Goal: Communication & Community: Answer question/provide support

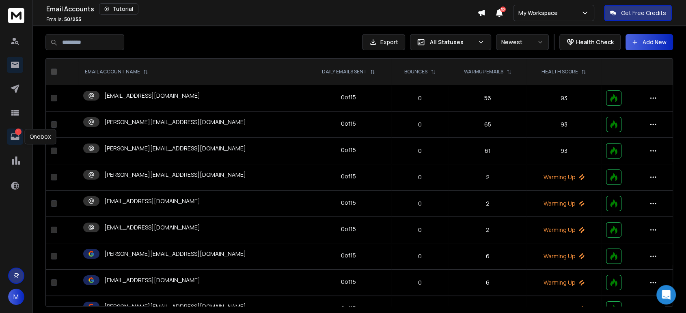
click at [14, 136] on icon at bounding box center [15, 137] width 10 height 10
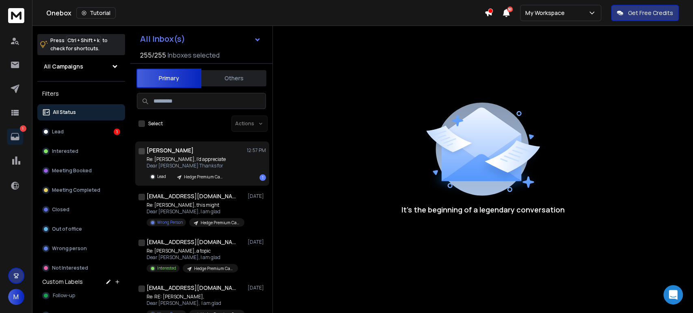
click at [212, 158] on p "Re: [PERSON_NAME], I’d appreciate" at bounding box center [187, 159] width 81 height 6
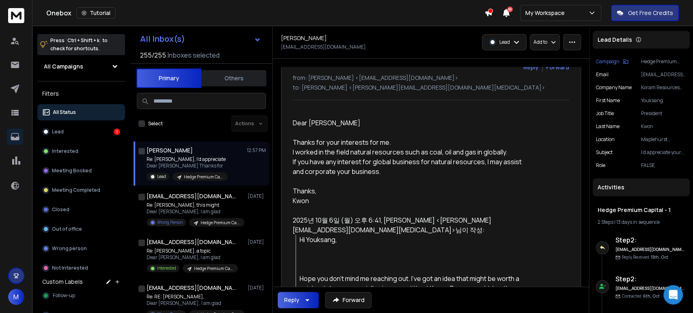
scroll to position [44, 0]
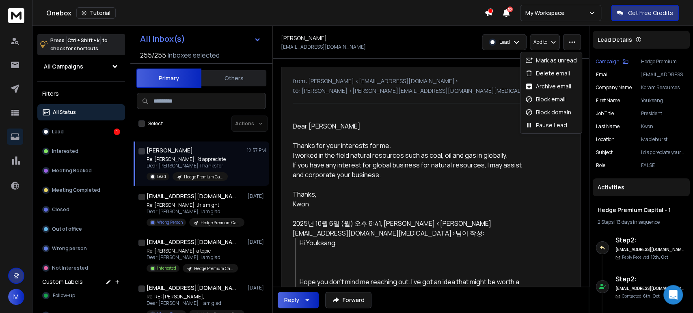
click at [575, 39] on button "button" at bounding box center [572, 42] width 18 height 16
click at [552, 58] on div "Mark as unread" at bounding box center [551, 60] width 52 height 8
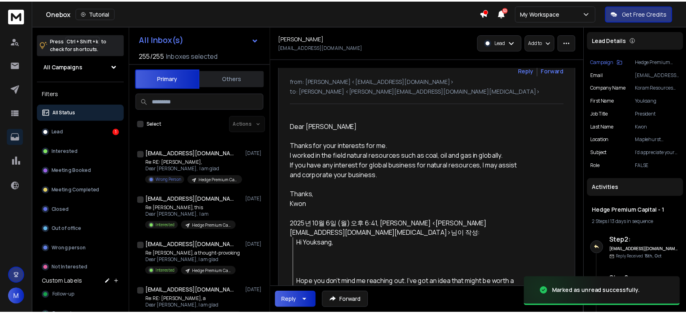
scroll to position [135, 0]
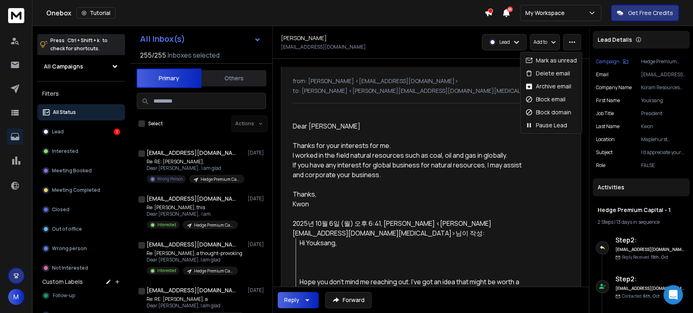
click at [569, 45] on icon "button" at bounding box center [571, 42] width 7 height 7
click at [560, 61] on div "Mark as unread" at bounding box center [551, 60] width 52 height 8
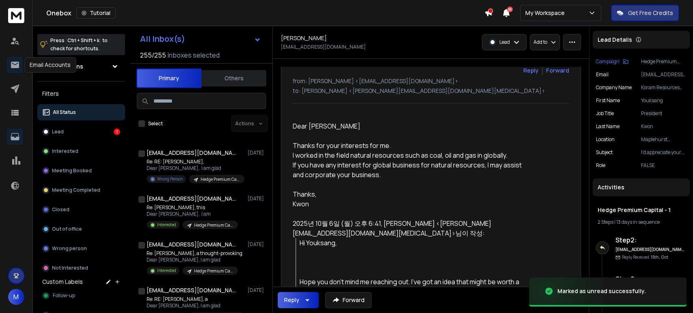
click at [16, 61] on icon at bounding box center [15, 65] width 10 height 10
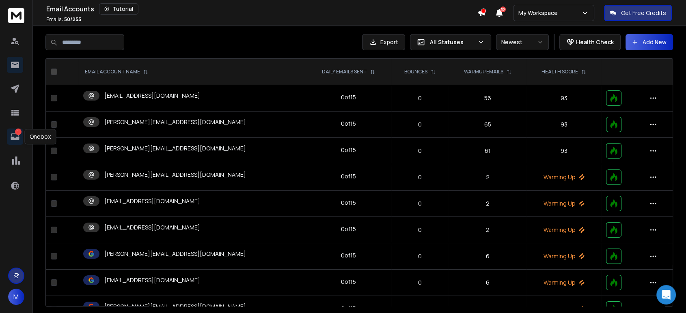
click at [12, 130] on link "1" at bounding box center [15, 137] width 16 height 16
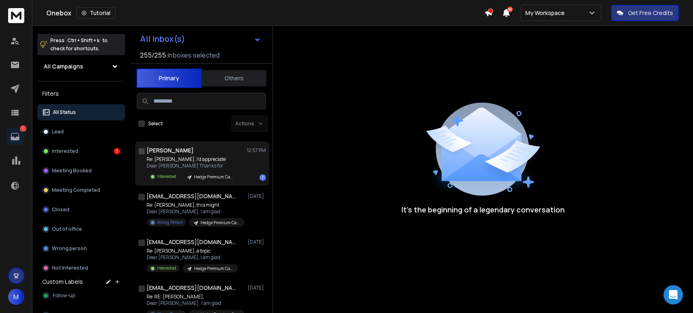
click at [184, 162] on p "Re: [PERSON_NAME], I’d appreciate" at bounding box center [192, 159] width 91 height 6
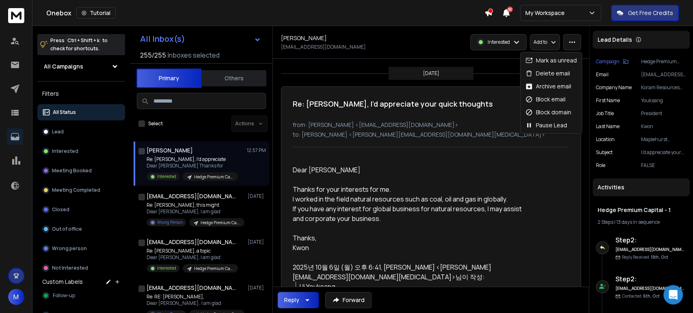
click at [572, 45] on icon "button" at bounding box center [571, 42] width 7 height 7
click at [572, 58] on div "Mark as unread" at bounding box center [551, 60] width 52 height 8
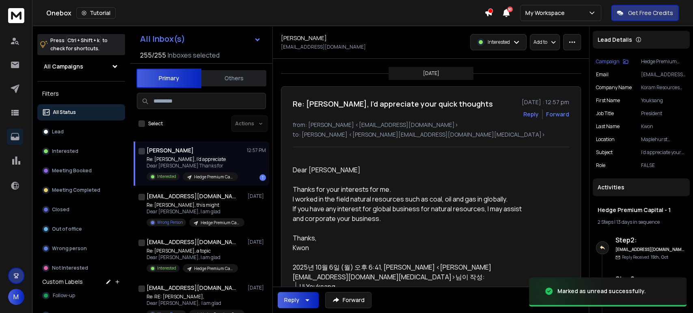
click at [246, 78] on button "Others" at bounding box center [233, 78] width 65 height 18
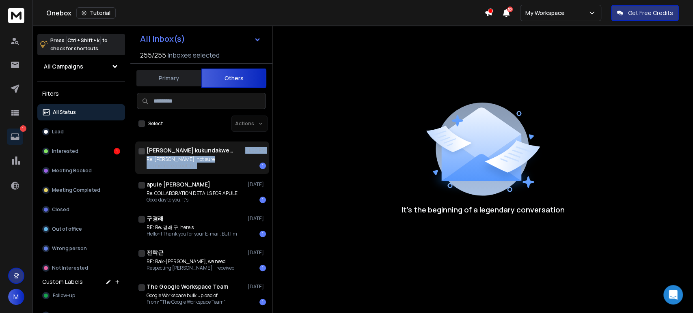
click at [230, 155] on div "[PERSON_NAME] kukundakwepd449 01:00 PM Re: [PERSON_NAME], not sure Tell me more…" at bounding box center [206, 158] width 119 height 23
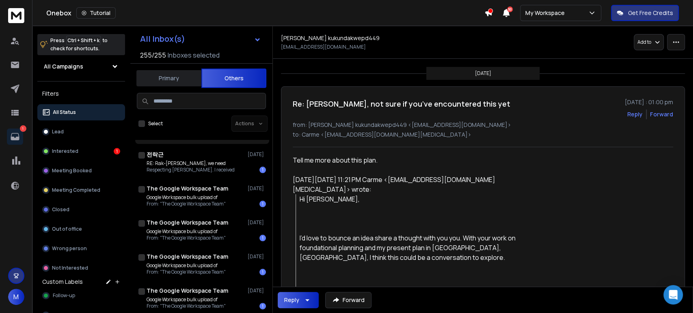
scroll to position [180, 0]
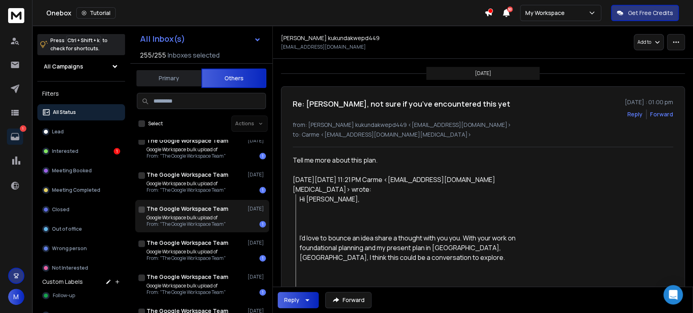
click at [254, 207] on p "[DATE]" at bounding box center [257, 209] width 18 height 6
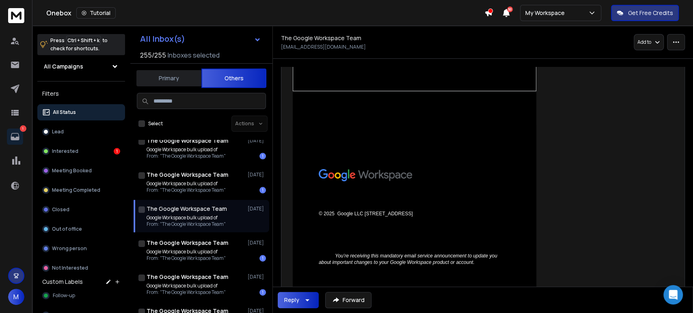
scroll to position [750, 0]
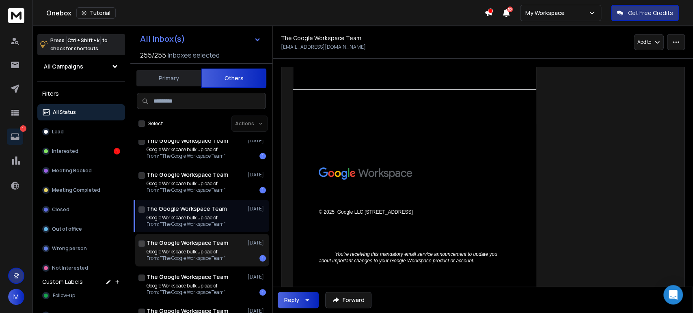
click at [164, 251] on p "Google Workspace bulk upload of" at bounding box center [186, 252] width 79 height 6
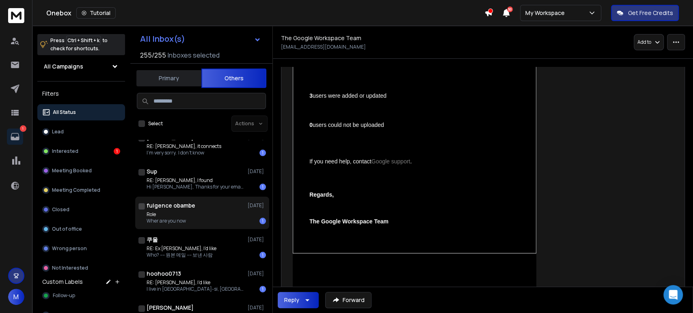
scroll to position [676, 0]
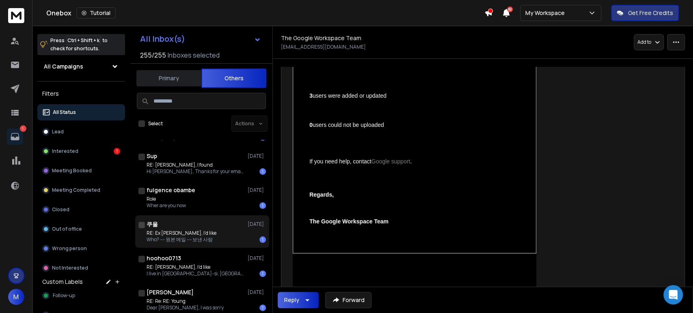
click at [199, 224] on div "쿠울 [DATE]" at bounding box center [206, 224] width 119 height 8
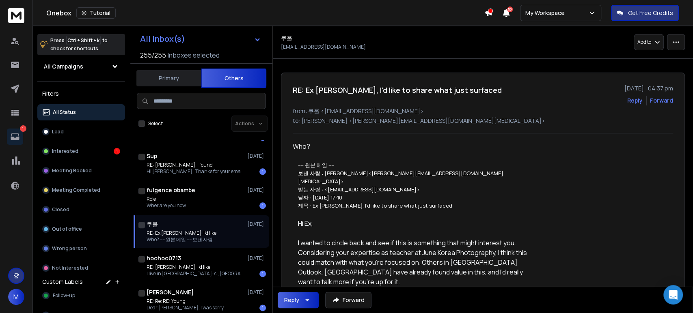
scroll to position [0, 0]
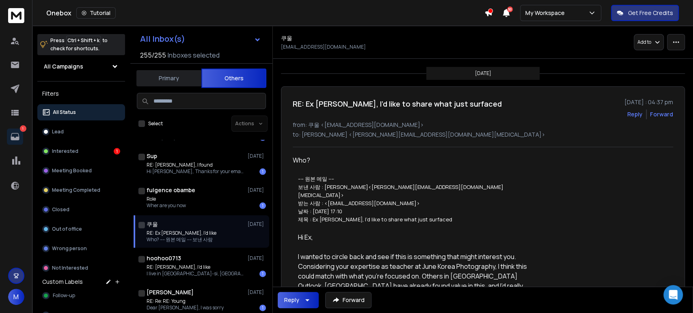
click at [291, 302] on div "Reply" at bounding box center [291, 300] width 15 height 8
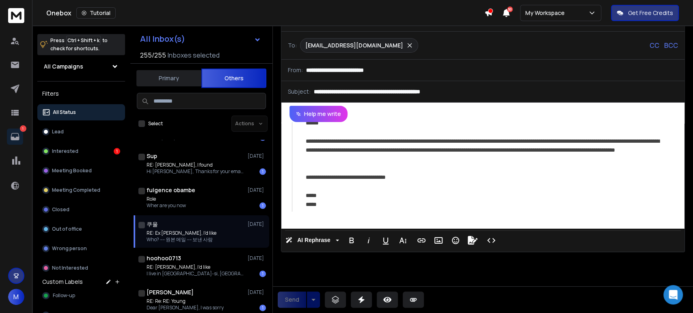
scroll to position [42, 0]
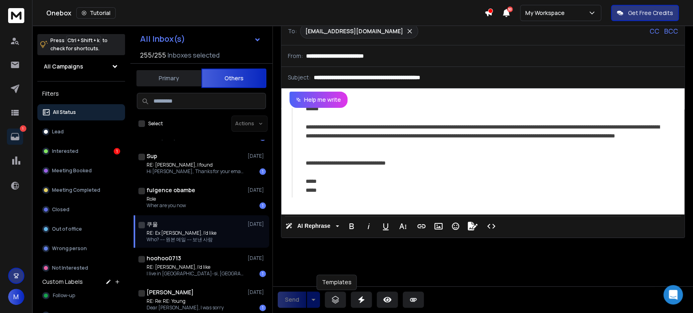
click at [340, 297] on button at bounding box center [335, 300] width 21 height 16
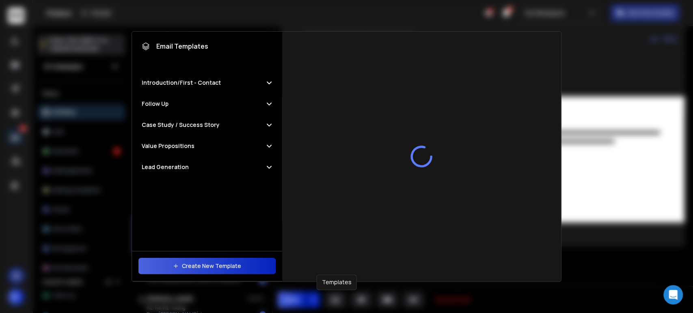
scroll to position [50, 0]
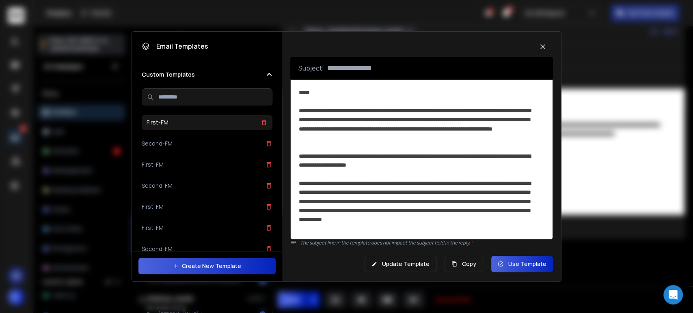
click at [526, 265] on button "Use Template" at bounding box center [522, 264] width 62 height 16
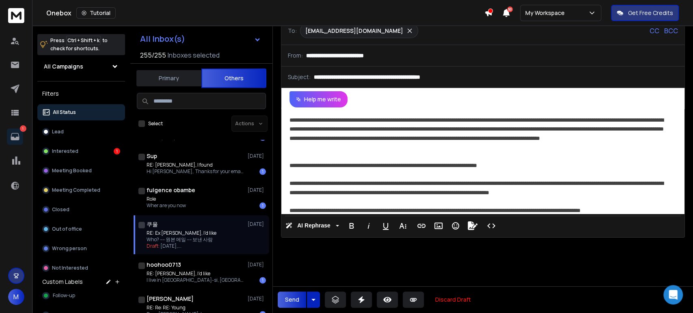
scroll to position [41, 0]
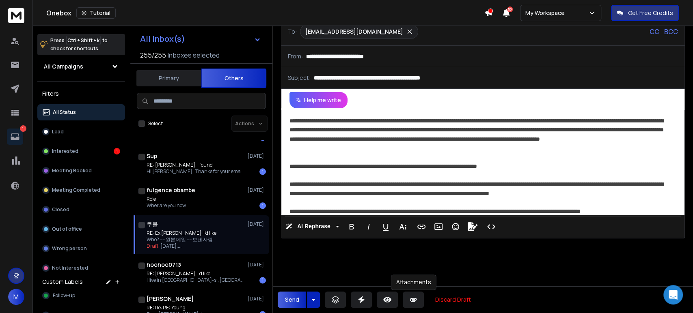
click at [410, 298] on icon at bounding box center [413, 300] width 8 height 8
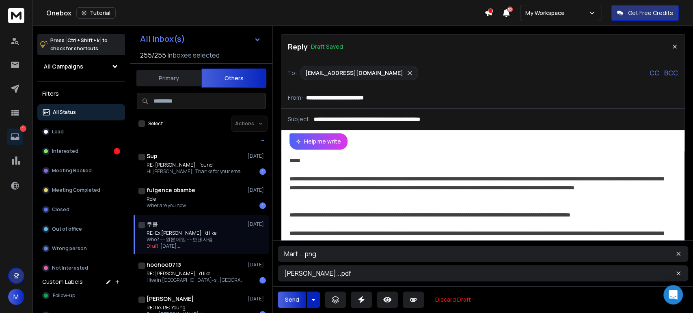
scroll to position [0, 0]
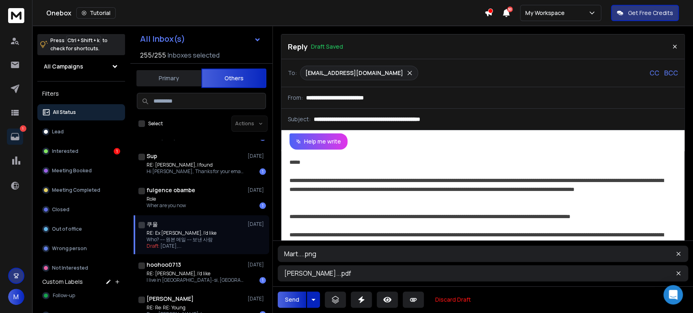
click at [357, 117] on input "**********" at bounding box center [496, 119] width 364 height 8
drag, startPoint x: 357, startPoint y: 117, endPoint x: 341, endPoint y: 112, distance: 17.0
click at [341, 112] on div "**********" at bounding box center [482, 119] width 403 height 21
click at [303, 164] on div "*****" at bounding box center [478, 162] width 378 height 9
click at [292, 297] on button "Send" at bounding box center [292, 300] width 28 height 16
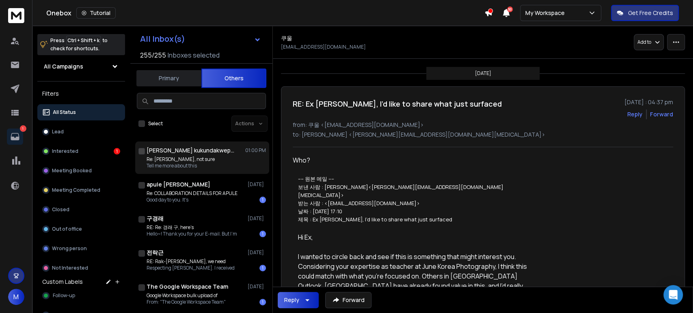
click at [203, 149] on h1 "[PERSON_NAME] kukundakwepd449" at bounding box center [191, 151] width 89 height 8
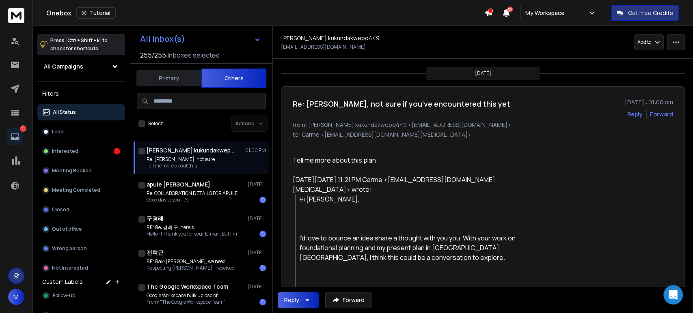
click at [287, 306] on button "Reply" at bounding box center [298, 300] width 41 height 16
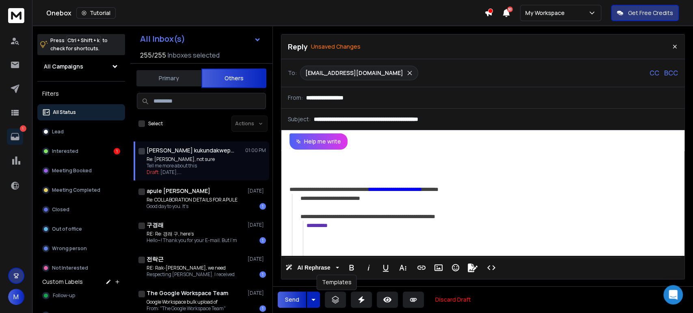
click at [332, 302] on icon at bounding box center [335, 302] width 7 height 2
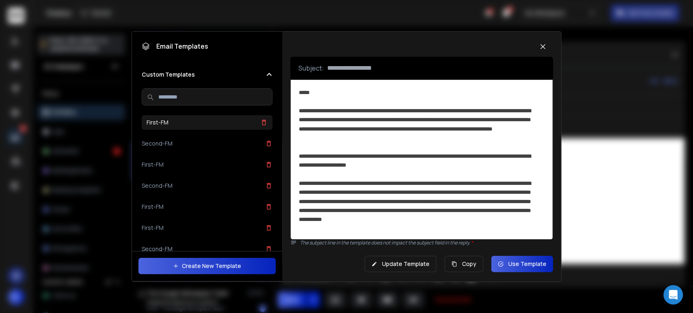
click at [514, 263] on button "Use Template" at bounding box center [522, 264] width 62 height 16
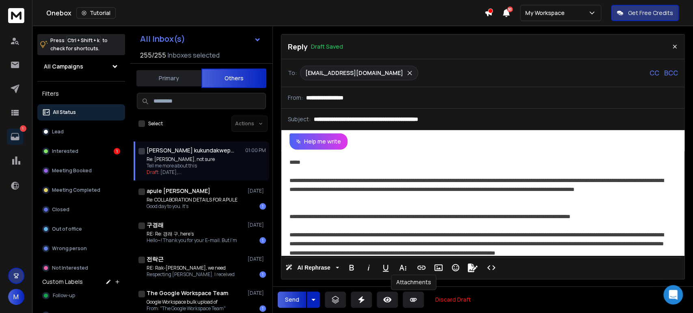
click at [417, 297] on icon at bounding box center [413, 300] width 8 height 8
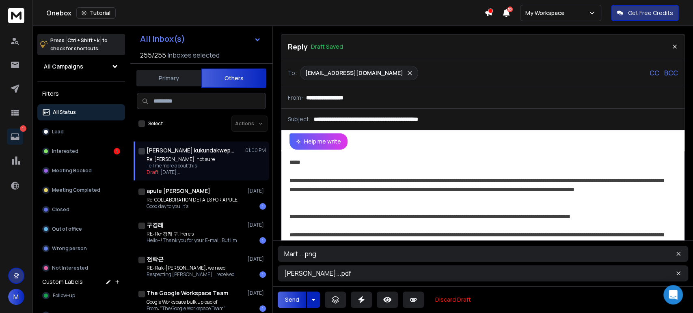
drag, startPoint x: 345, startPoint y: 121, endPoint x: 324, endPoint y: 119, distance: 21.2
click at [324, 119] on input "**********" at bounding box center [496, 119] width 364 height 8
click at [310, 167] on div at bounding box center [482, 171] width 387 height 9
click at [310, 164] on div "*****" at bounding box center [478, 162] width 378 height 9
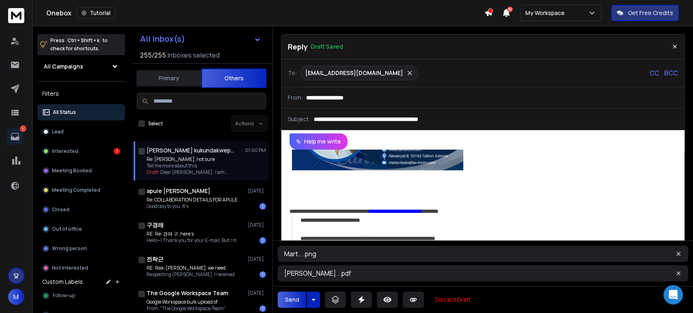
scroll to position [541, 0]
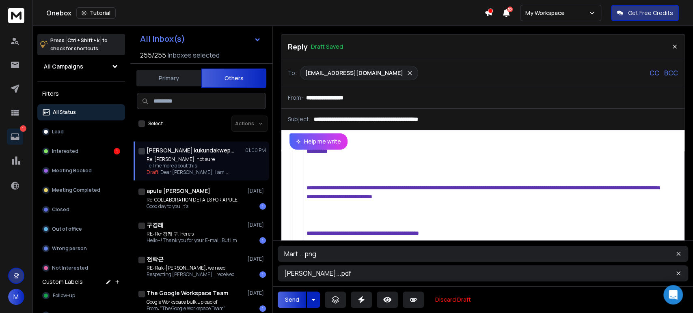
click at [288, 298] on button "Send" at bounding box center [292, 300] width 28 height 16
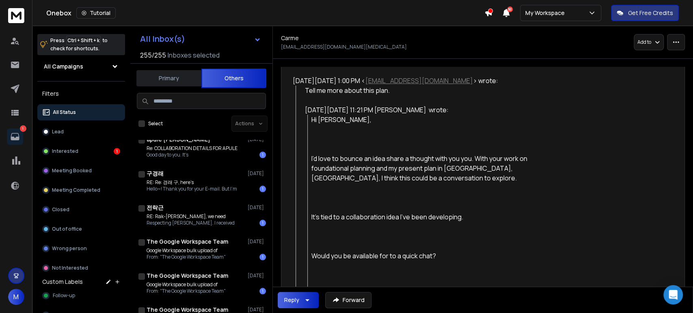
scroll to position [868, 0]
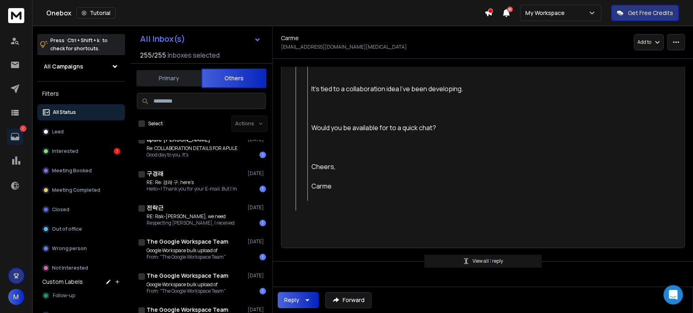
click at [468, 262] on div "View all 1 reply" at bounding box center [483, 261] width 118 height 13
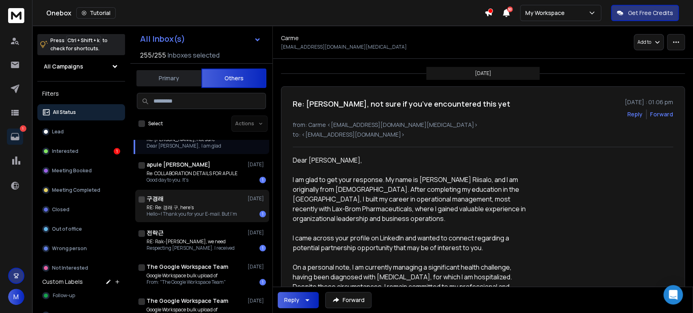
scroll to position [0, 0]
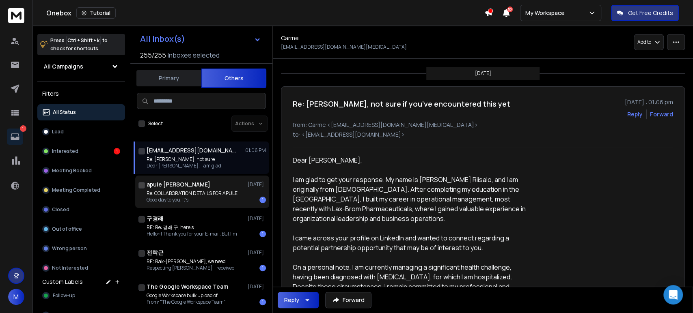
click at [209, 192] on p "Re: COLLABORATION DETAILS FOR APULE" at bounding box center [192, 193] width 91 height 6
